Goal: Task Accomplishment & Management: Manage account settings

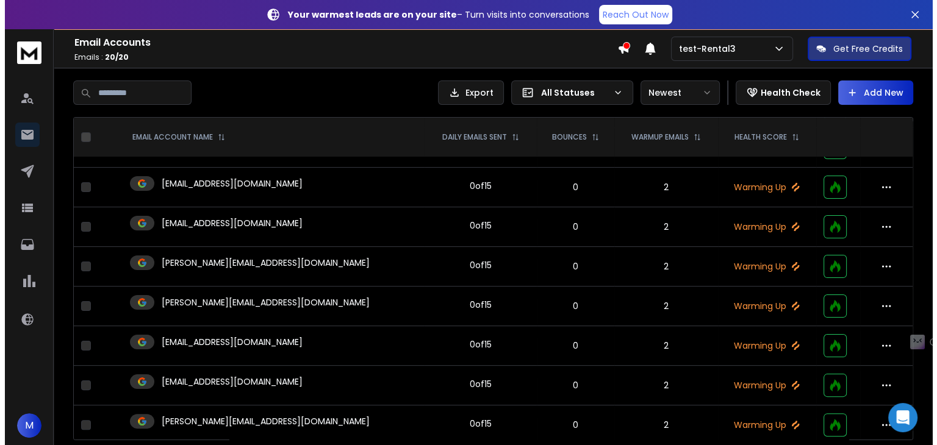
scroll to position [305, 0]
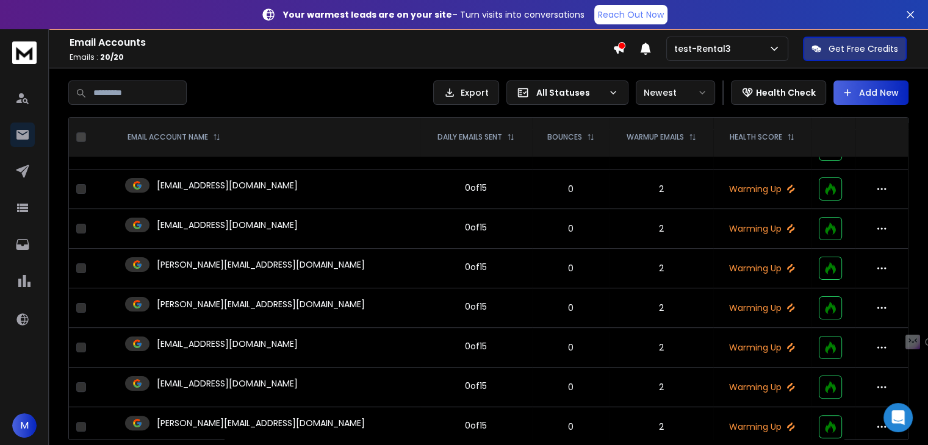
click at [560, 97] on p "All Statuses" at bounding box center [569, 93] width 67 height 12
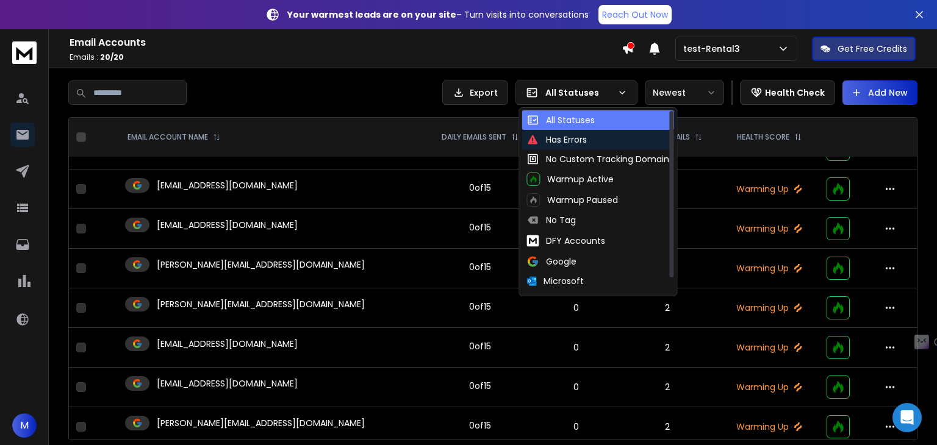
click at [571, 147] on div "Has Errors" at bounding box center [598, 140] width 153 height 20
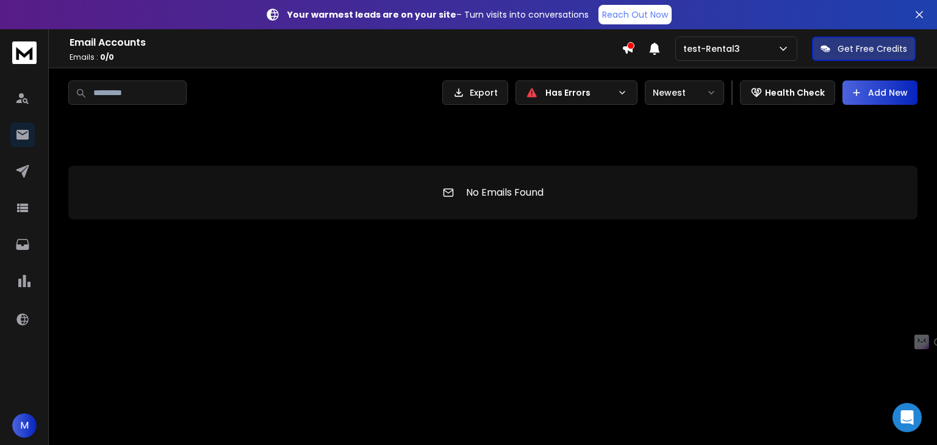
click at [813, 258] on div "Your warmest leads are on your site – Turn visits into conversations Reach Out …" at bounding box center [468, 222] width 937 height 445
click at [749, 52] on div "test-Rental3" at bounding box center [736, 49] width 106 height 12
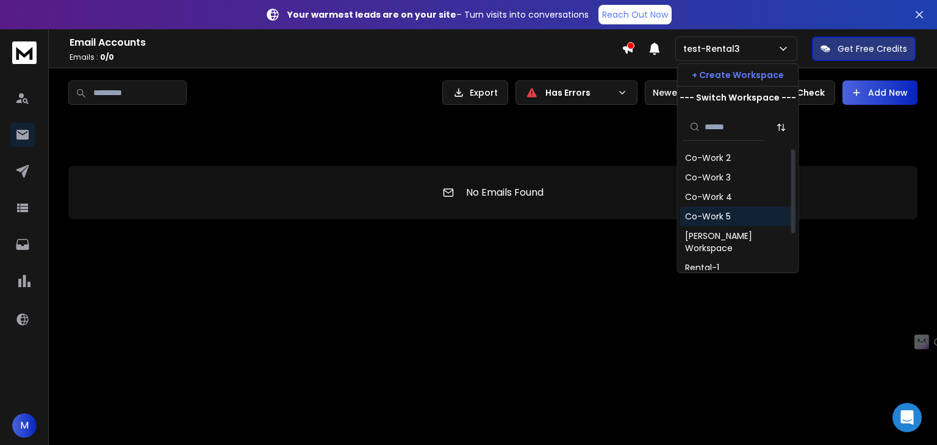
scroll to position [54, 0]
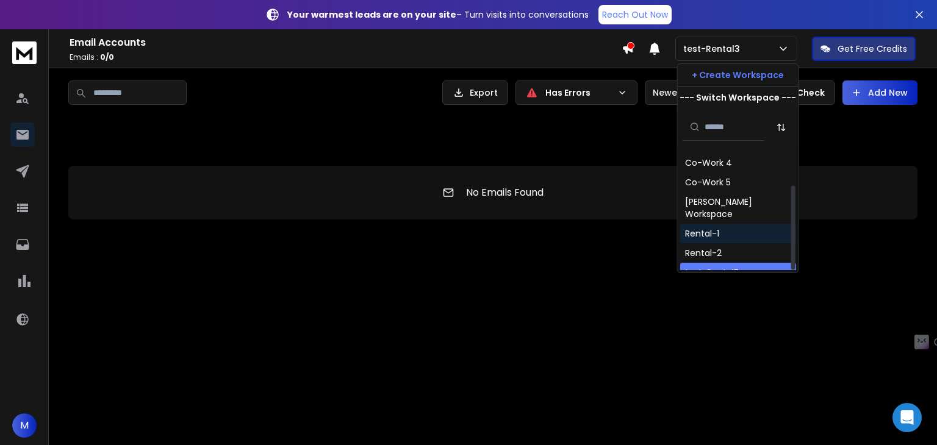
click at [701, 228] on div "Rental-1" at bounding box center [702, 234] width 34 height 12
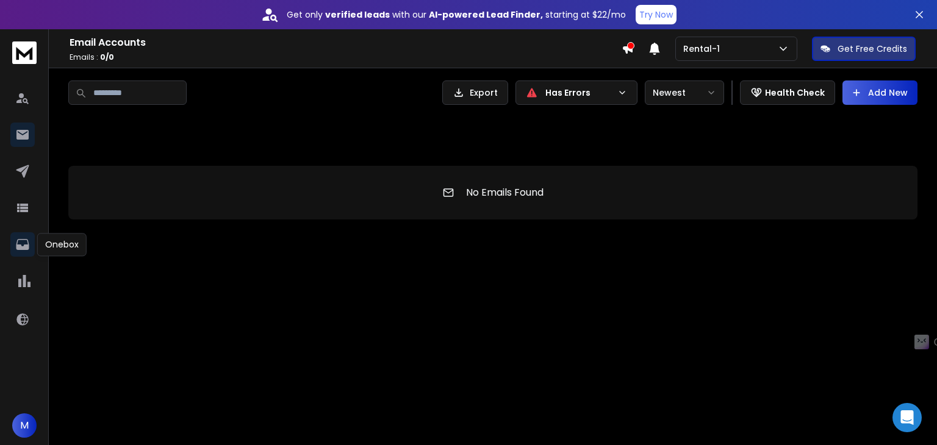
click at [24, 243] on icon at bounding box center [22, 244] width 15 height 15
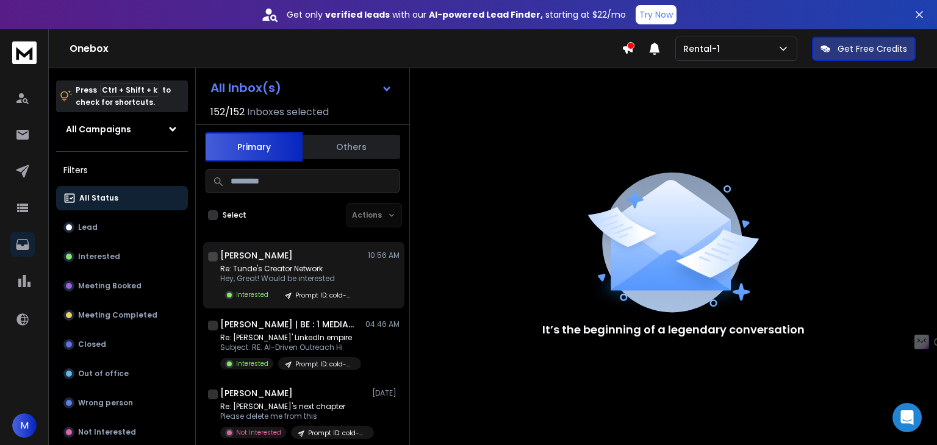
click at [293, 262] on div "[PERSON_NAME] 10:56 AM Re: Tunde's Creator Network Hey, Great! Would be interes…" at bounding box center [309, 276] width 179 height 52
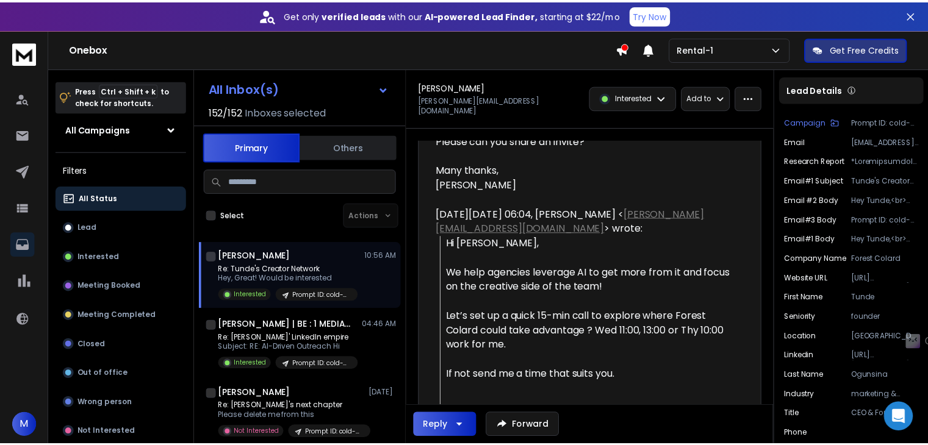
scroll to position [244, 0]
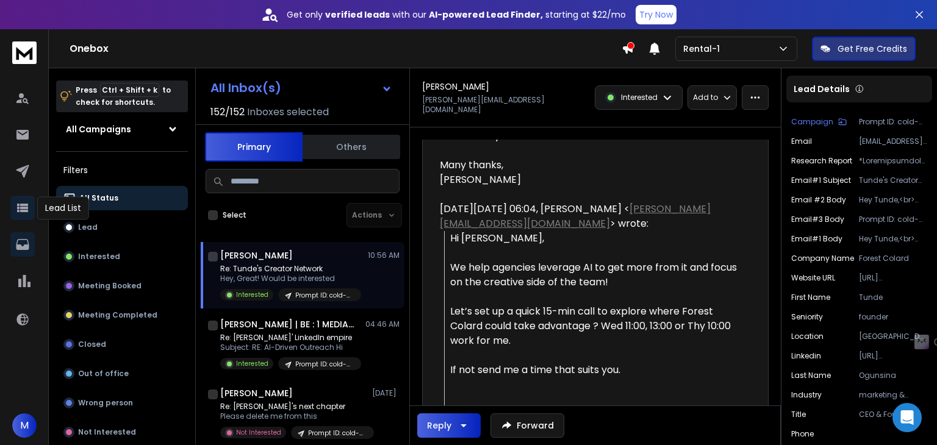
click at [20, 215] on link at bounding box center [22, 208] width 24 height 24
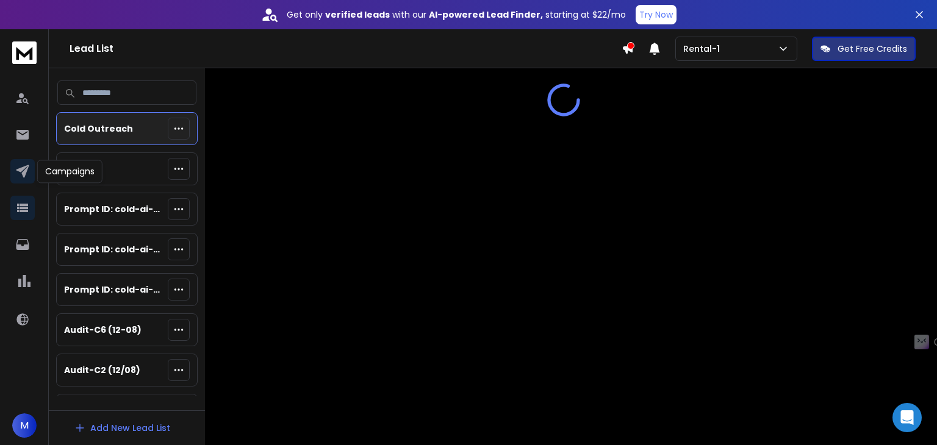
click at [22, 169] on icon at bounding box center [22, 171] width 13 height 13
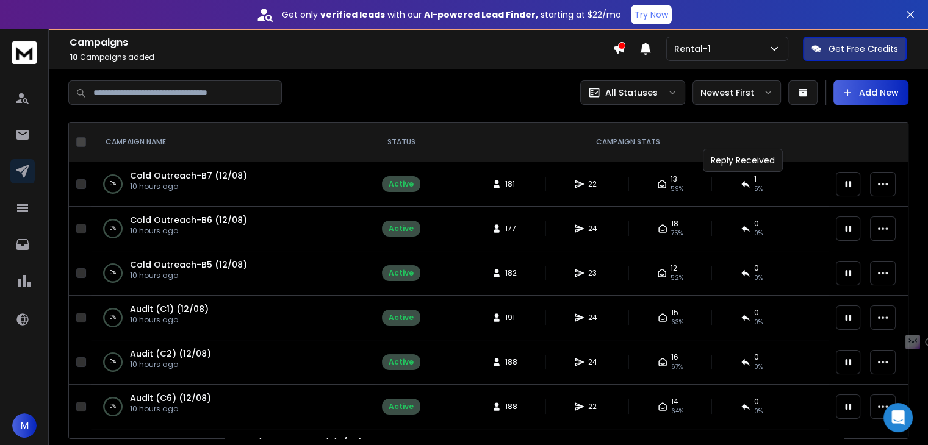
click at [740, 184] on icon at bounding box center [745, 184] width 11 height 11
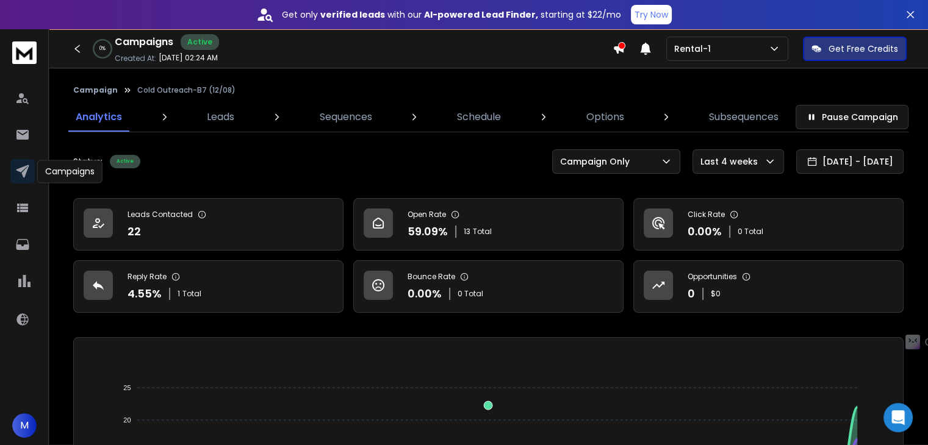
click at [15, 172] on icon at bounding box center [22, 171] width 15 height 15
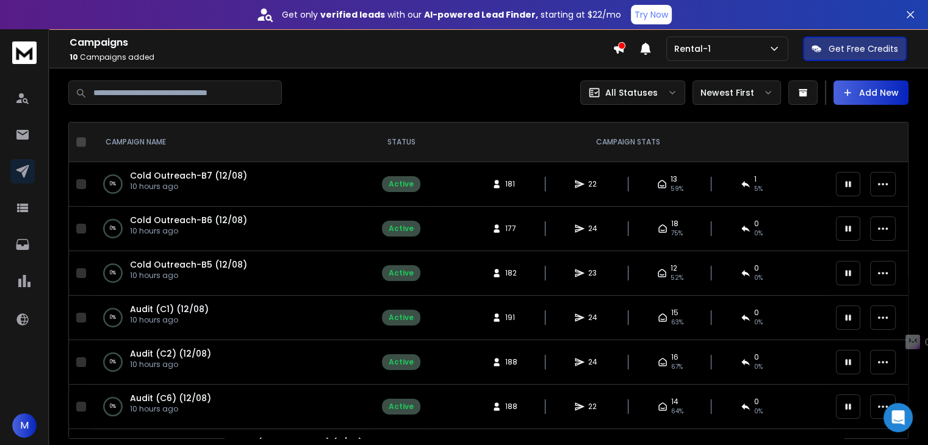
click at [792, 124] on th "CAMPAIGN STATS" at bounding box center [628, 143] width 401 height 40
click at [18, 239] on icon at bounding box center [22, 244] width 15 height 15
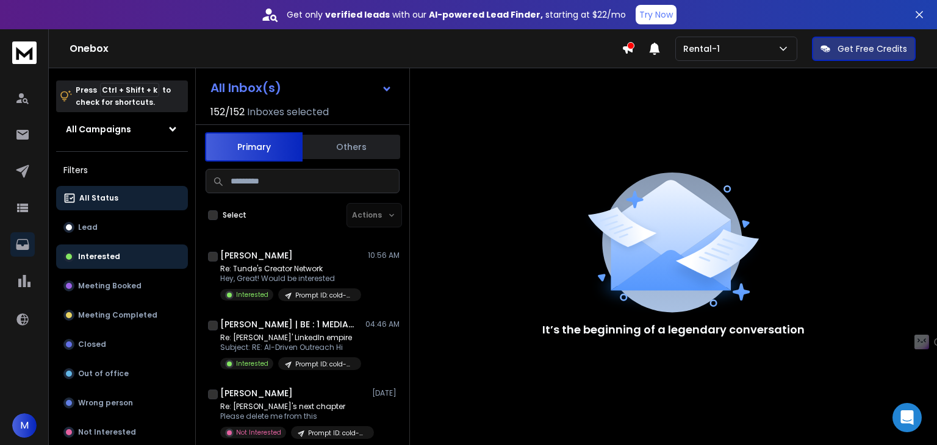
click at [112, 256] on p "Interested" at bounding box center [99, 257] width 42 height 10
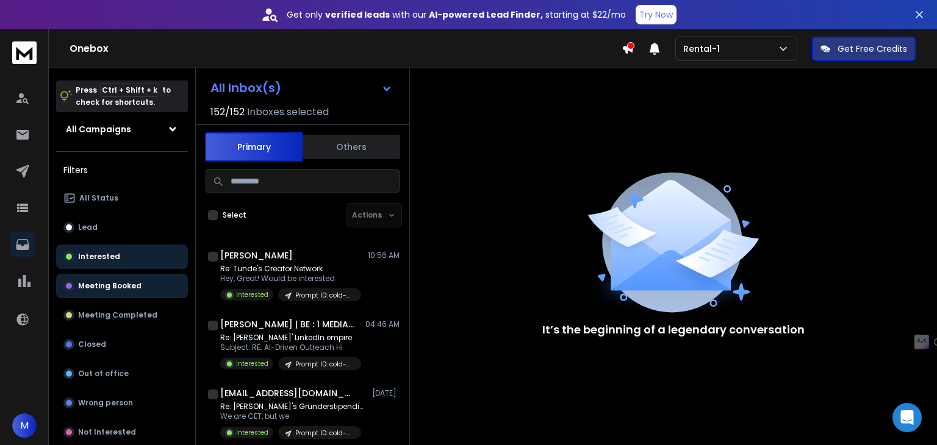
click at [117, 286] on p "Meeting Booked" at bounding box center [109, 286] width 63 height 10
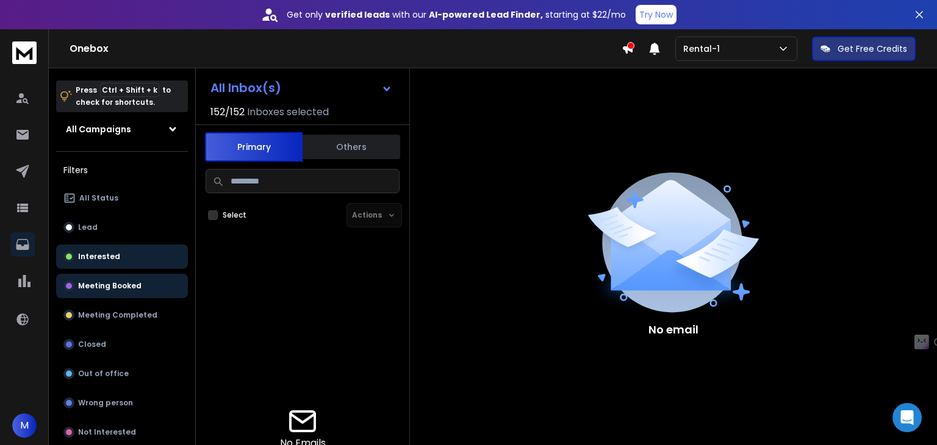
click at [124, 257] on button "Interested" at bounding box center [122, 257] width 132 height 24
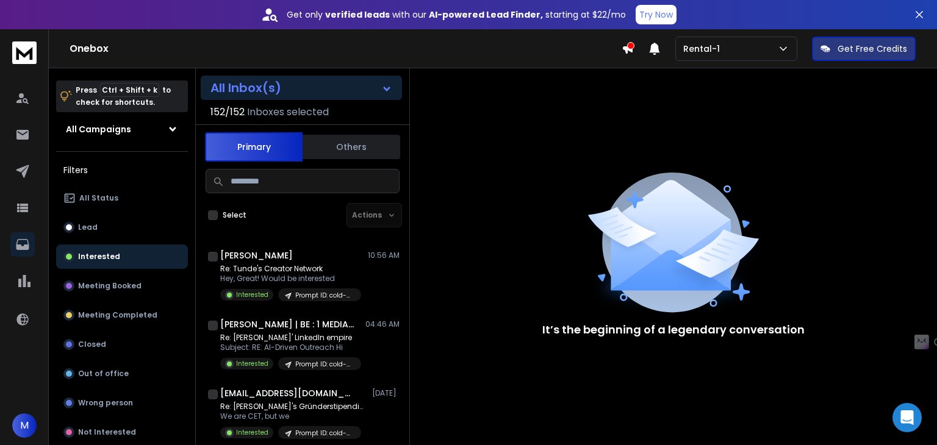
click at [391, 93] on icon at bounding box center [386, 89] width 11 height 11
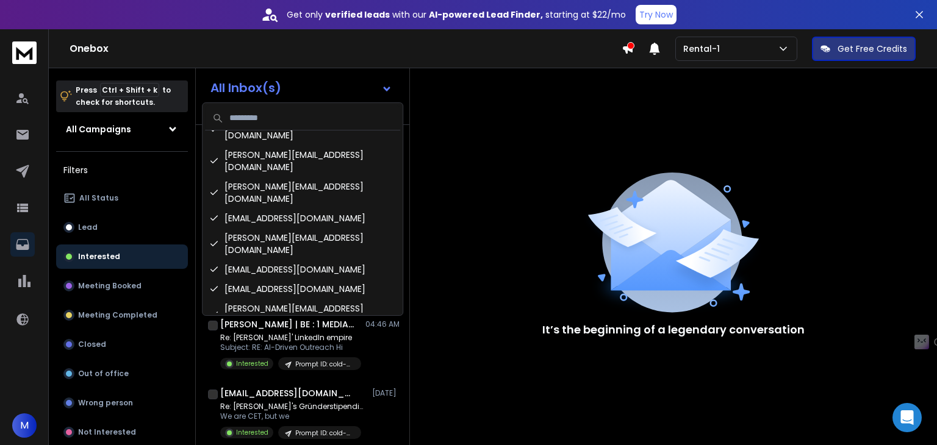
scroll to position [227, 0]
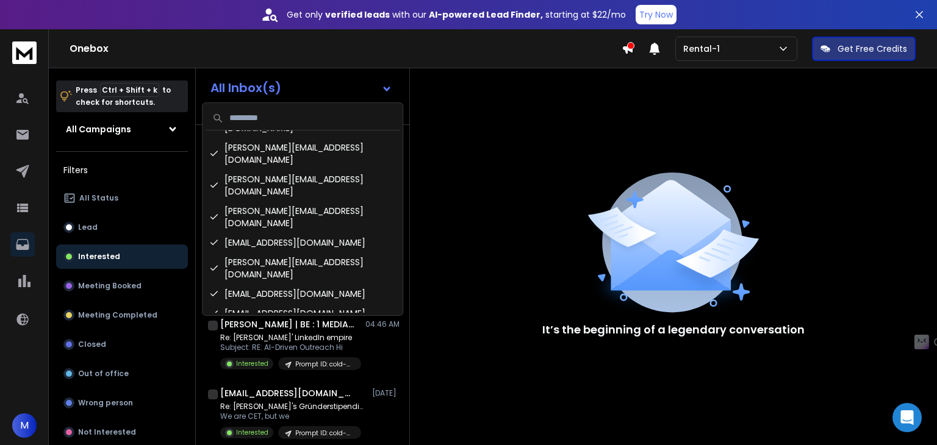
click at [512, 238] on div "It’s the beginning of a legendary conversation" at bounding box center [673, 257] width 527 height 379
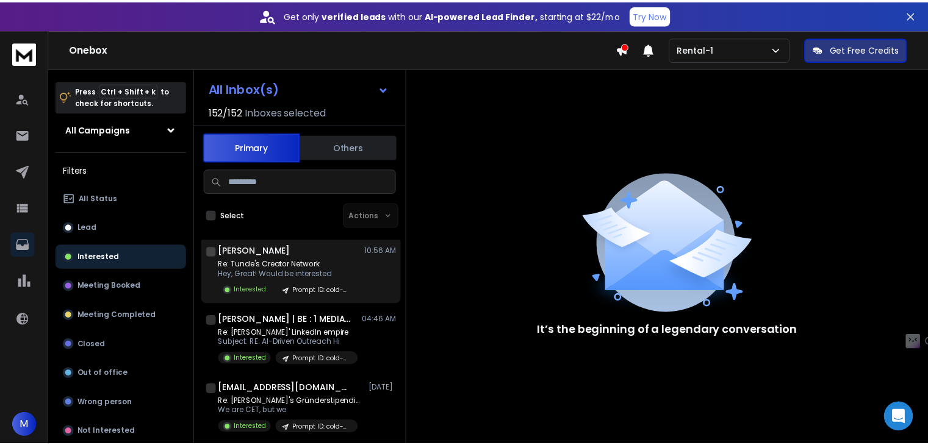
scroll to position [0, 0]
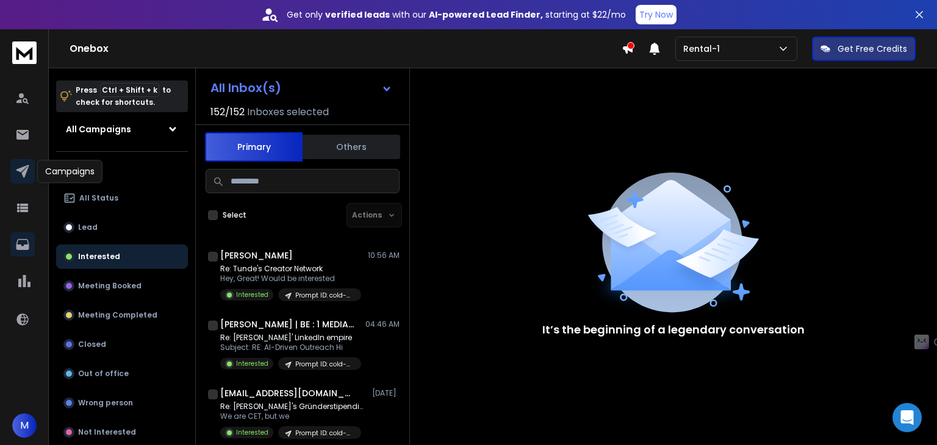
click at [20, 170] on icon at bounding box center [22, 171] width 13 height 13
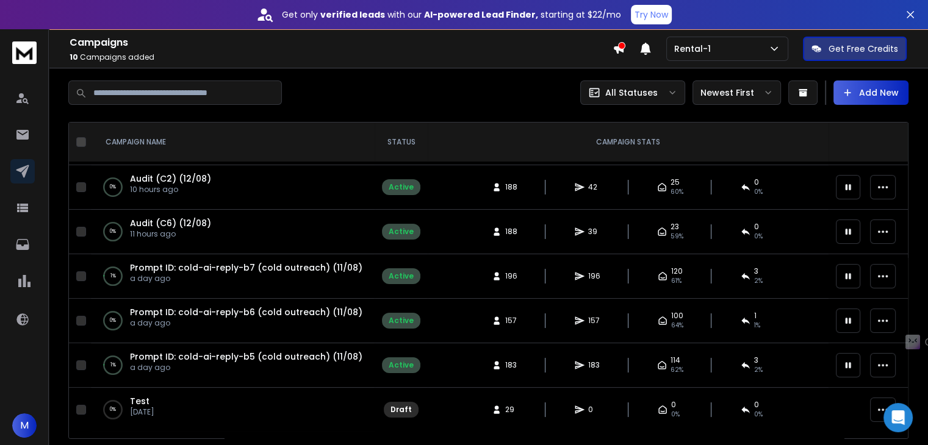
scroll to position [176, 0]
